Goal: Task Accomplishment & Management: Manage account settings

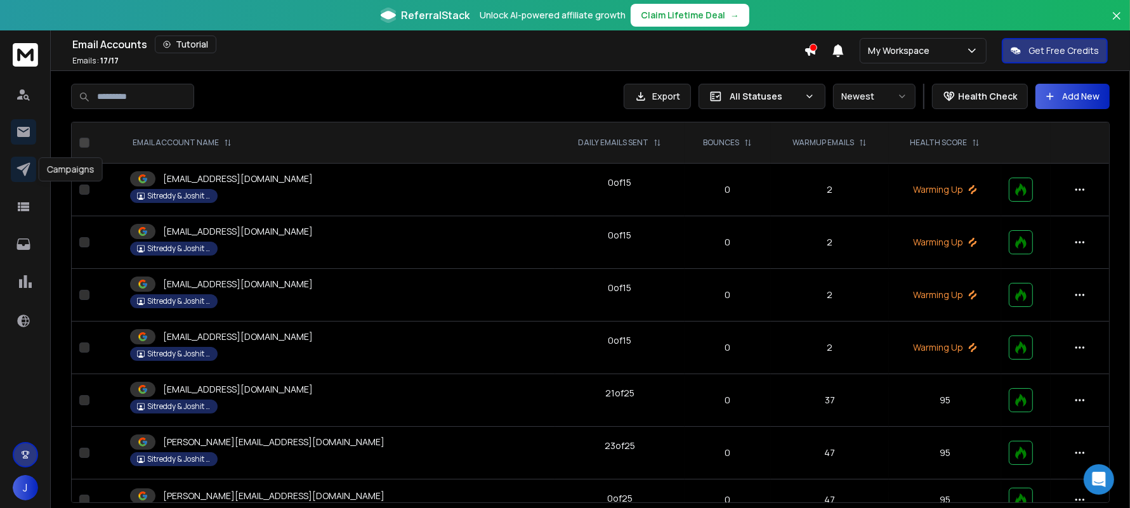
click at [25, 162] on icon at bounding box center [23, 169] width 15 height 15
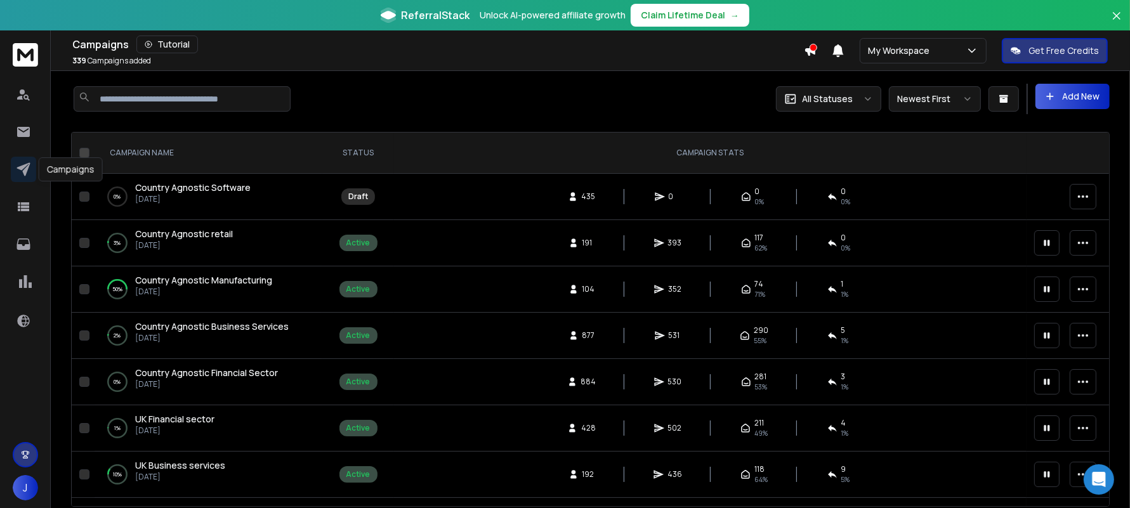
click at [456, 103] on div at bounding box center [331, 99] width 520 height 30
click at [29, 204] on icon at bounding box center [23, 206] width 11 height 9
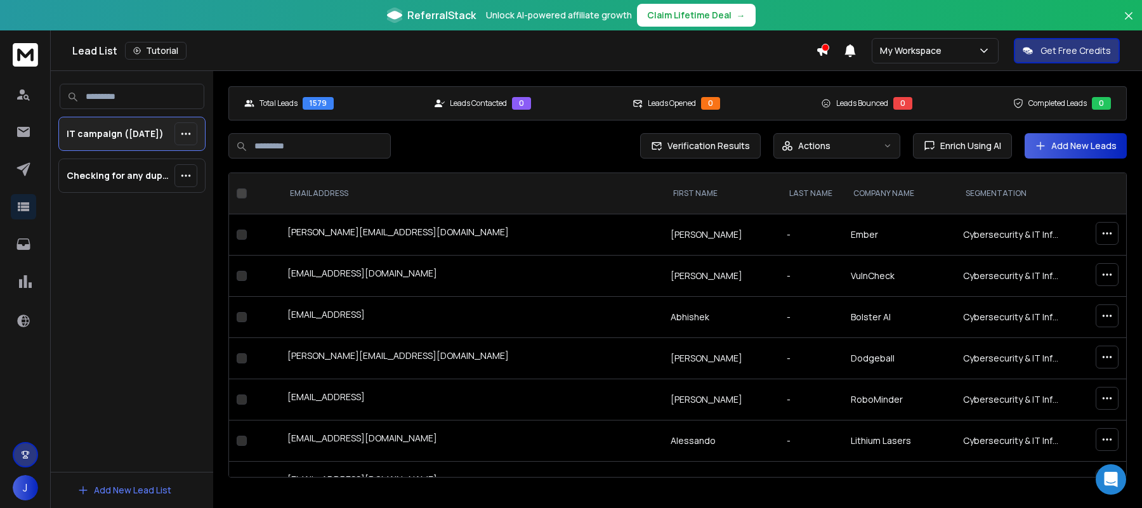
click at [270, 149] on input at bounding box center [309, 145] width 162 height 25
type input "***"
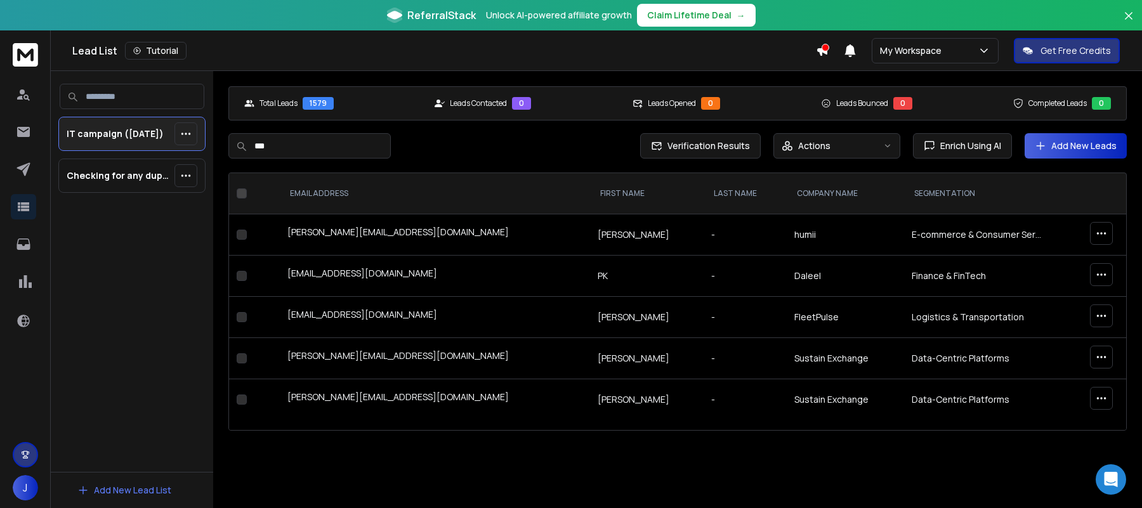
click at [242, 235] on button "button" at bounding box center [242, 235] width 10 height 10
click at [1096, 235] on icon "button" at bounding box center [1101, 233] width 11 height 11
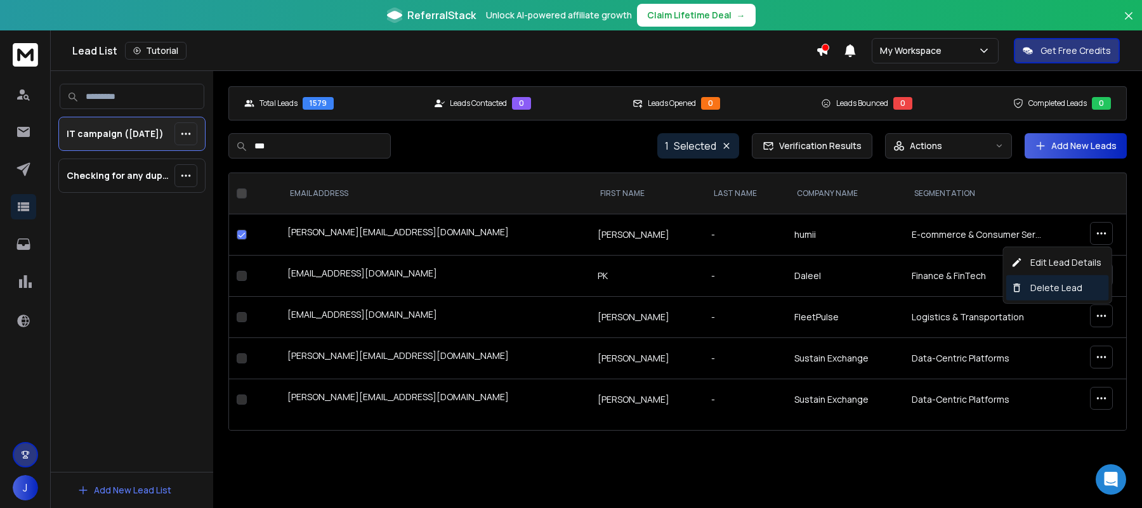
click at [1042, 291] on p "Delete Lead" at bounding box center [1056, 288] width 57 height 18
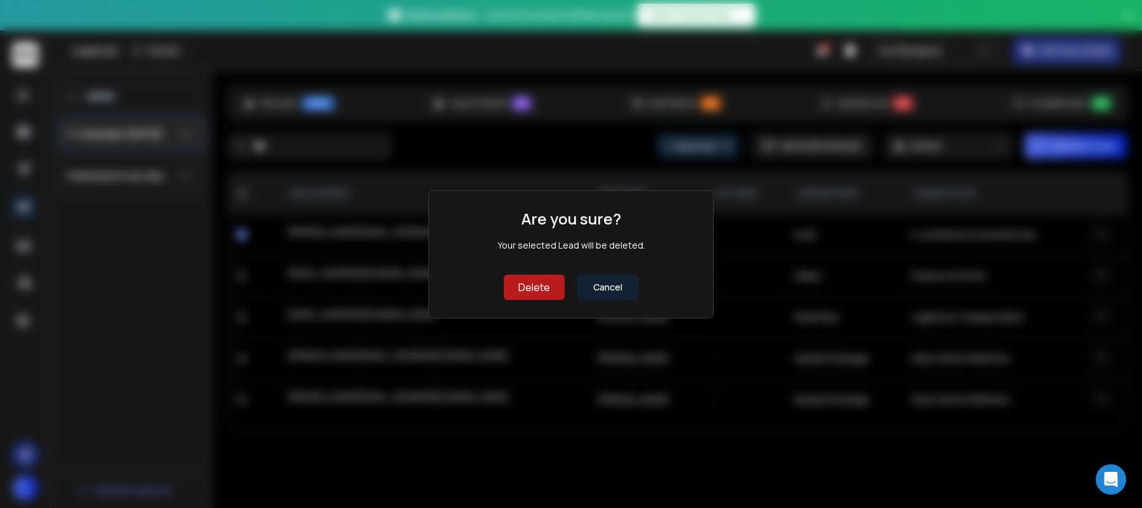
click at [520, 288] on button "Delete" at bounding box center [534, 287] width 61 height 25
